Goal: Task Accomplishment & Management: Manage account settings

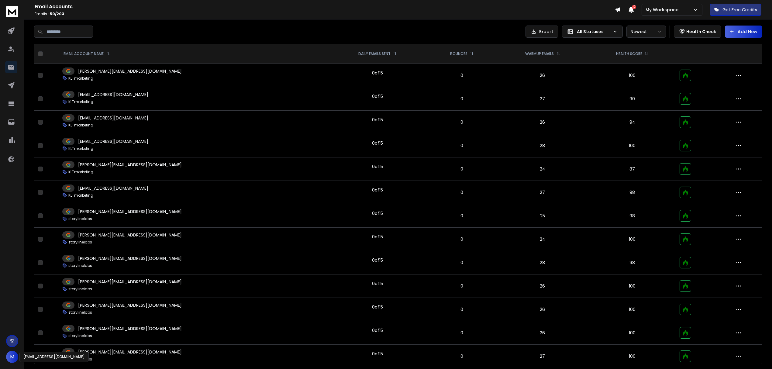
click at [10, 359] on span "M" at bounding box center [12, 357] width 12 height 12
click at [58, 348] on div "Settings" at bounding box center [56, 347] width 58 height 10
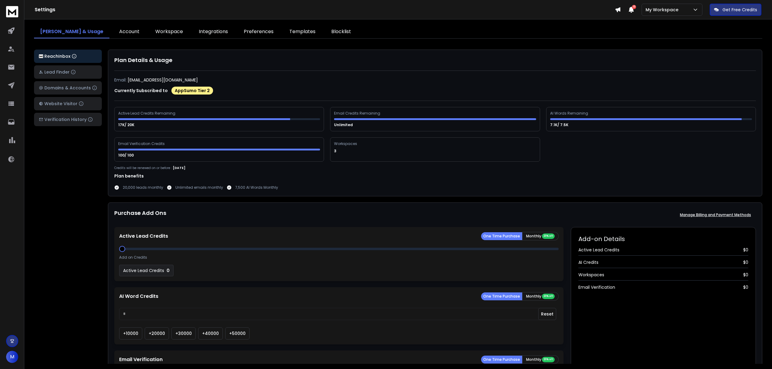
click at [193, 31] on link "Integrations" at bounding box center [213, 32] width 41 height 13
